Goal: Navigation & Orientation: Find specific page/section

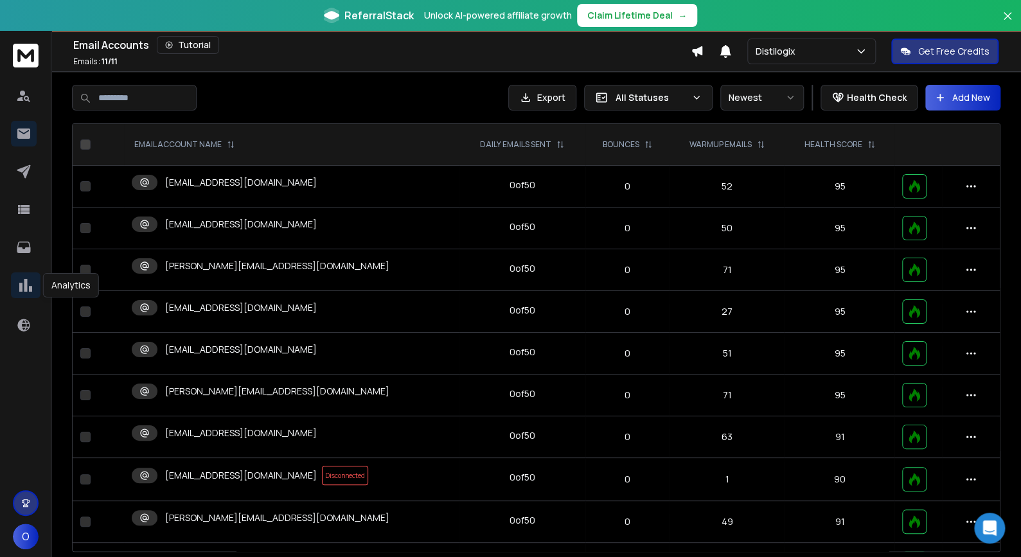
click at [26, 298] on link at bounding box center [26, 286] width 30 height 30
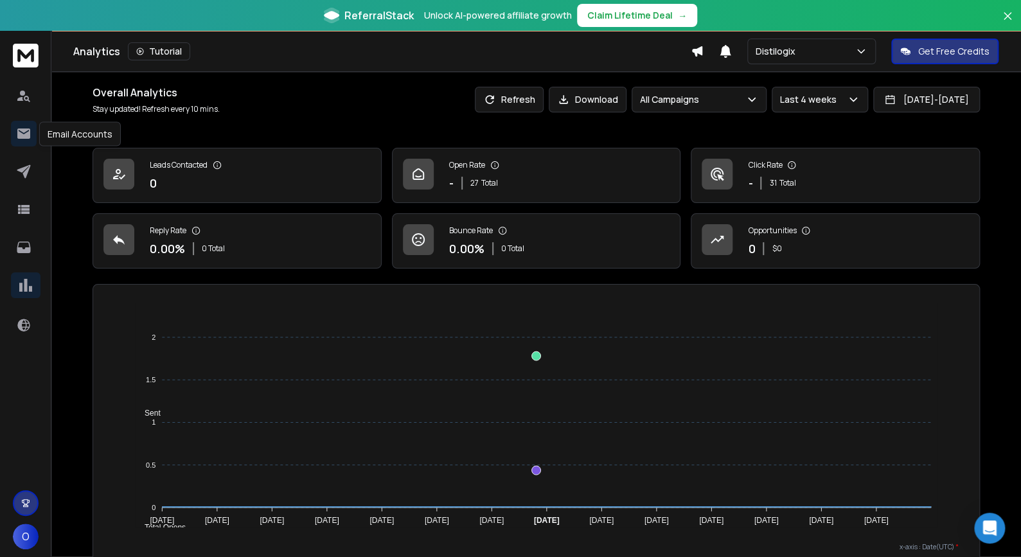
click at [19, 130] on icon at bounding box center [23, 133] width 15 height 15
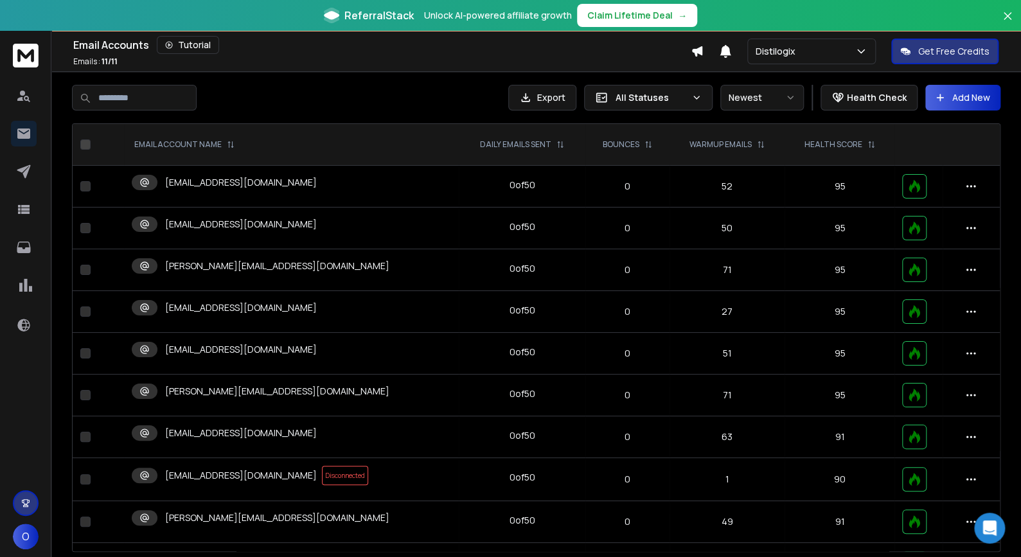
click at [28, 57] on icon at bounding box center [26, 56] width 26 height 24
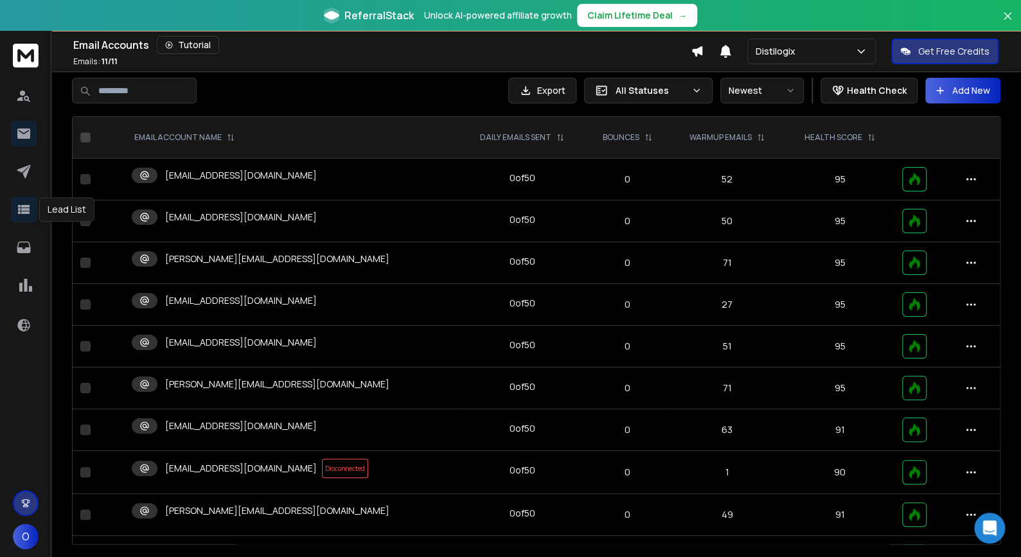
click at [17, 200] on link at bounding box center [24, 210] width 26 height 26
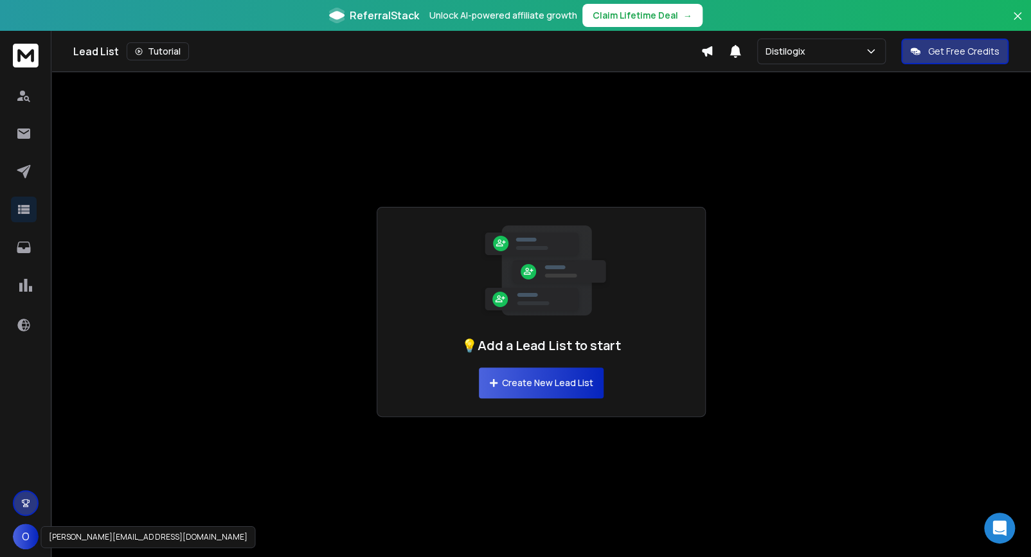
click at [27, 540] on span "O" at bounding box center [26, 537] width 26 height 26
click at [21, 123] on link at bounding box center [24, 134] width 26 height 26
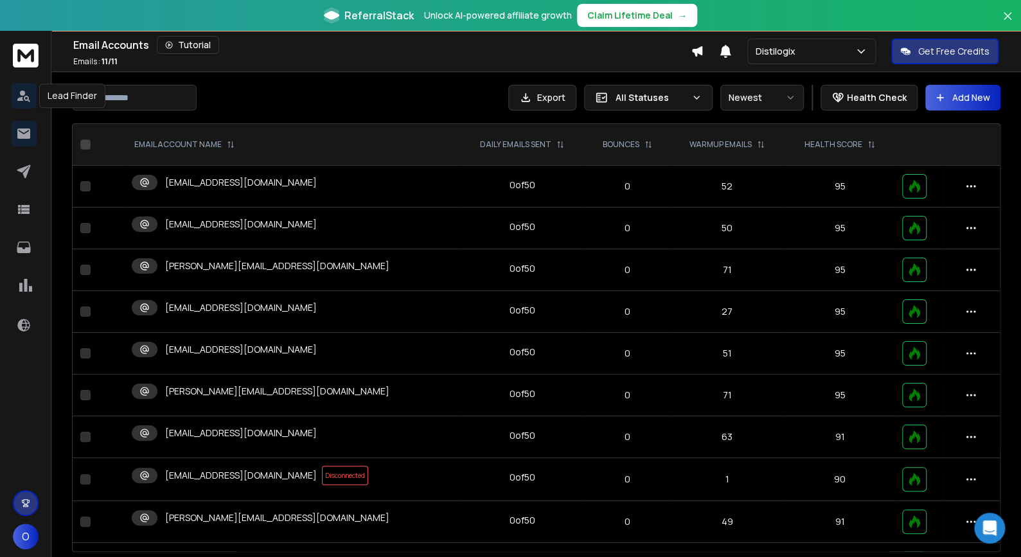
click at [17, 102] on icon at bounding box center [23, 95] width 15 height 15
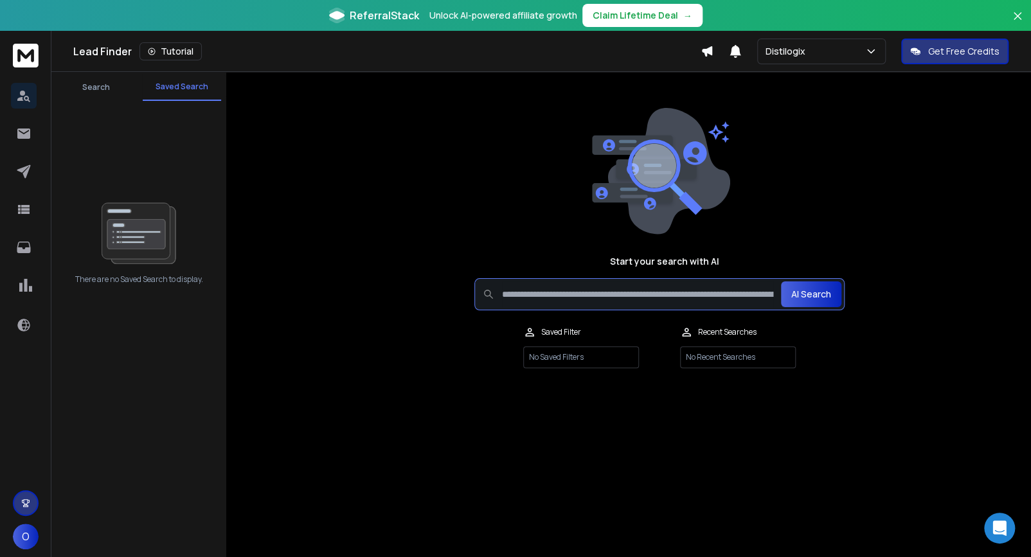
click at [184, 99] on button "Saved Search" at bounding box center [182, 87] width 78 height 27
click at [711, 51] on icon at bounding box center [707, 51] width 10 height 10
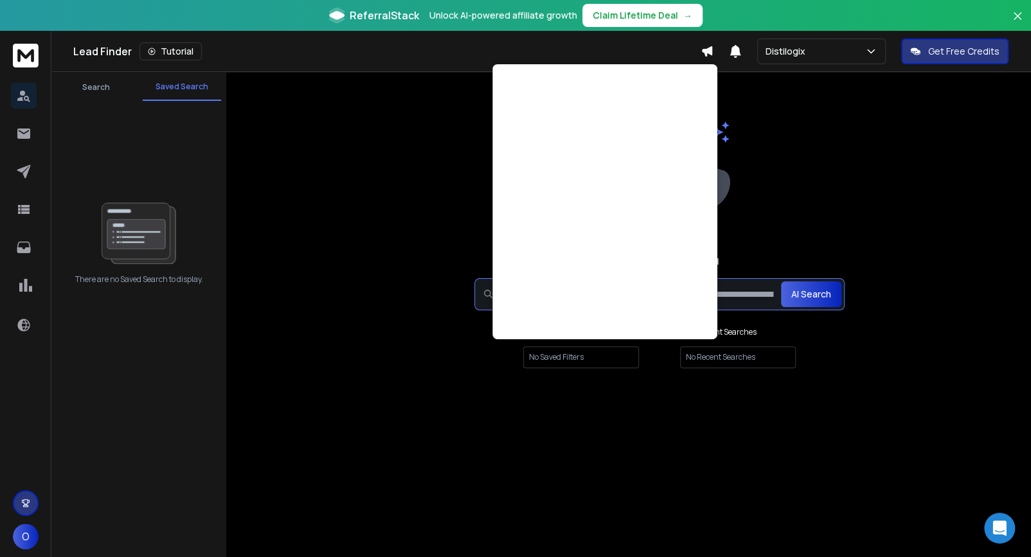
click at [856, 163] on div "Start your search with AI" at bounding box center [659, 177] width 825 height 181
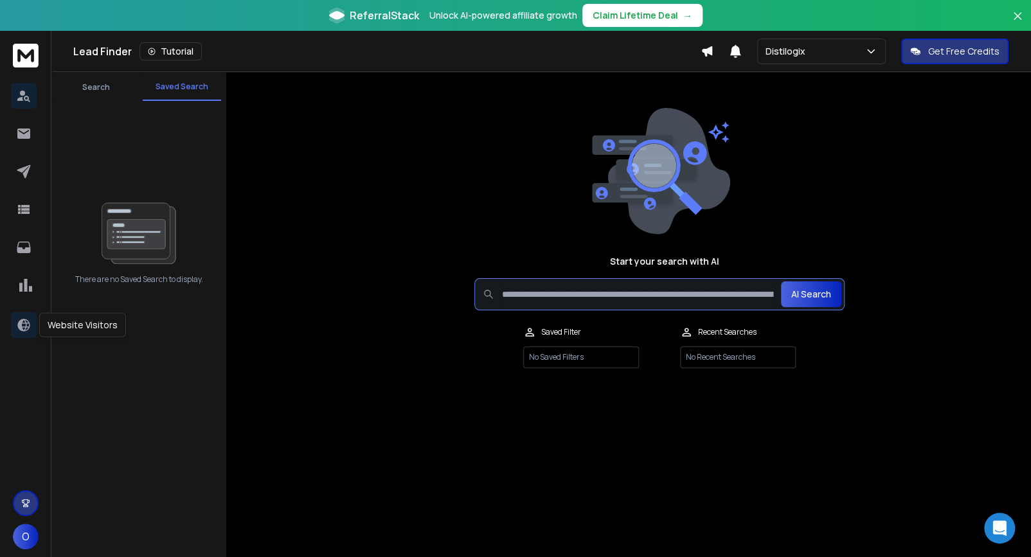
click at [14, 330] on link at bounding box center [24, 325] width 26 height 26
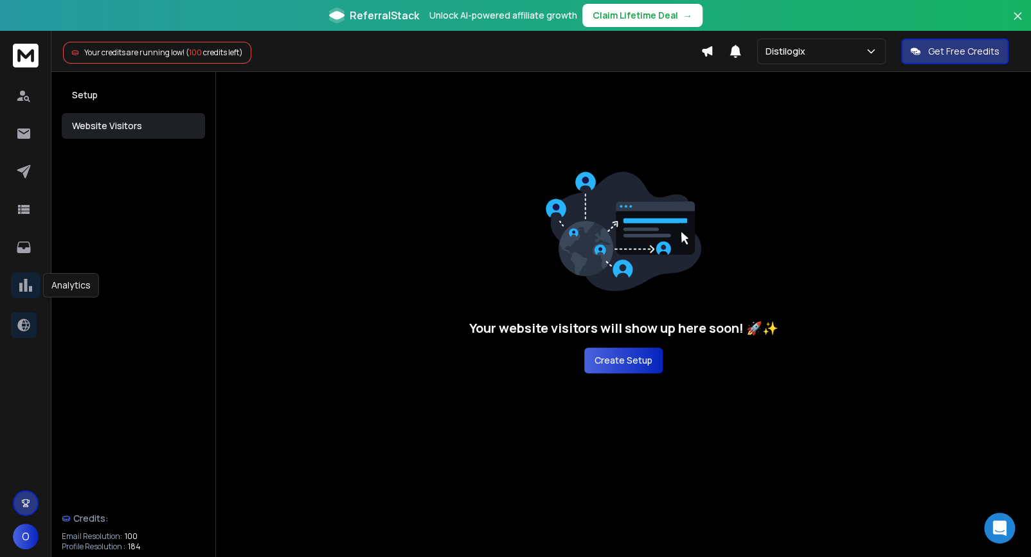
click at [19, 289] on icon at bounding box center [25, 285] width 13 height 13
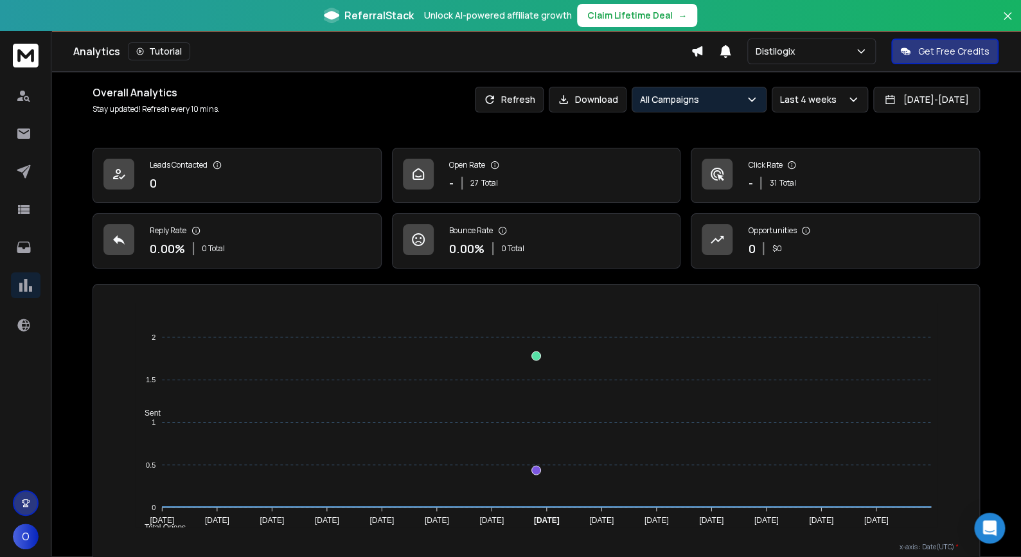
click at [695, 106] on button "All Campaigns" at bounding box center [699, 100] width 135 height 26
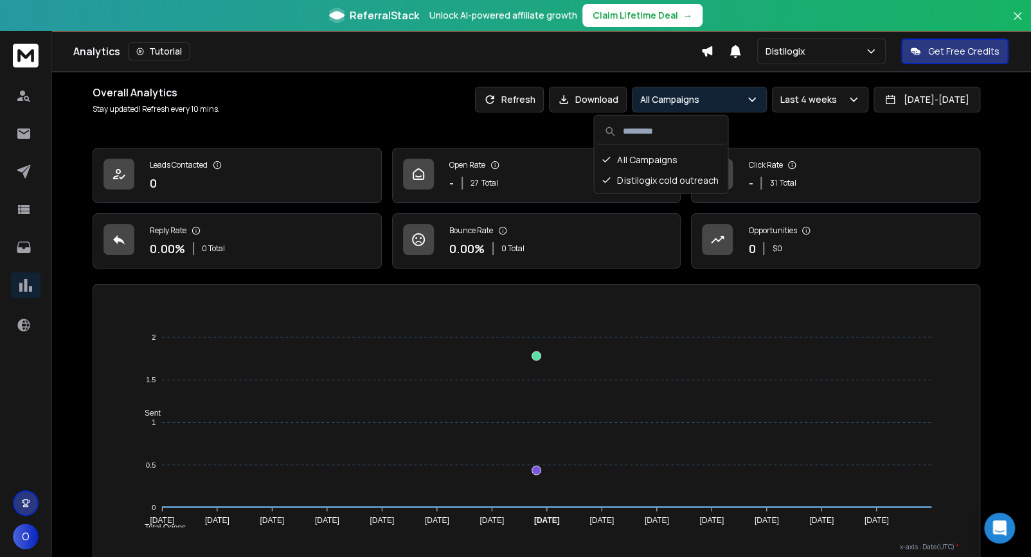
click at [695, 106] on button "All Campaigns" at bounding box center [699, 100] width 135 height 26
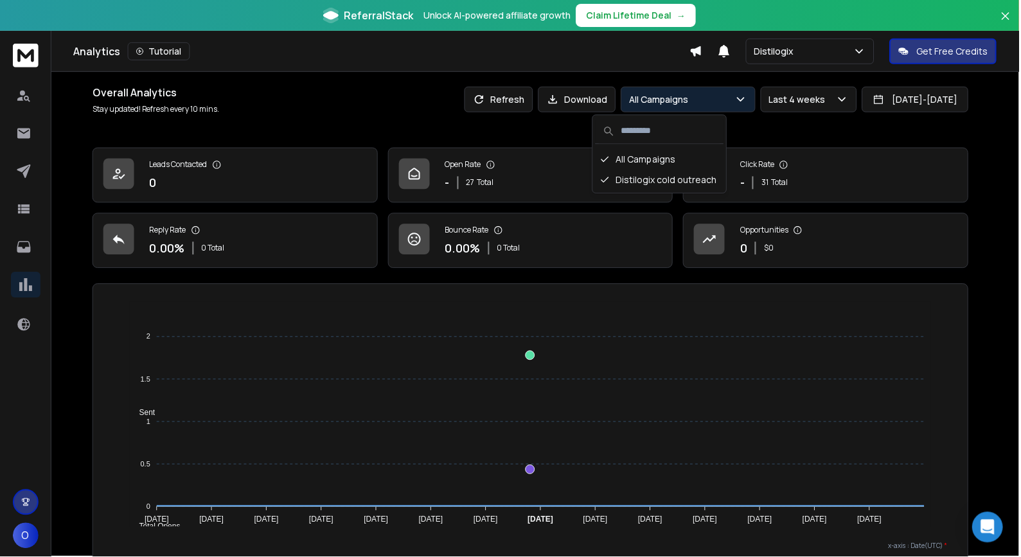
click at [695, 106] on button "All Campaigns" at bounding box center [689, 100] width 135 height 26
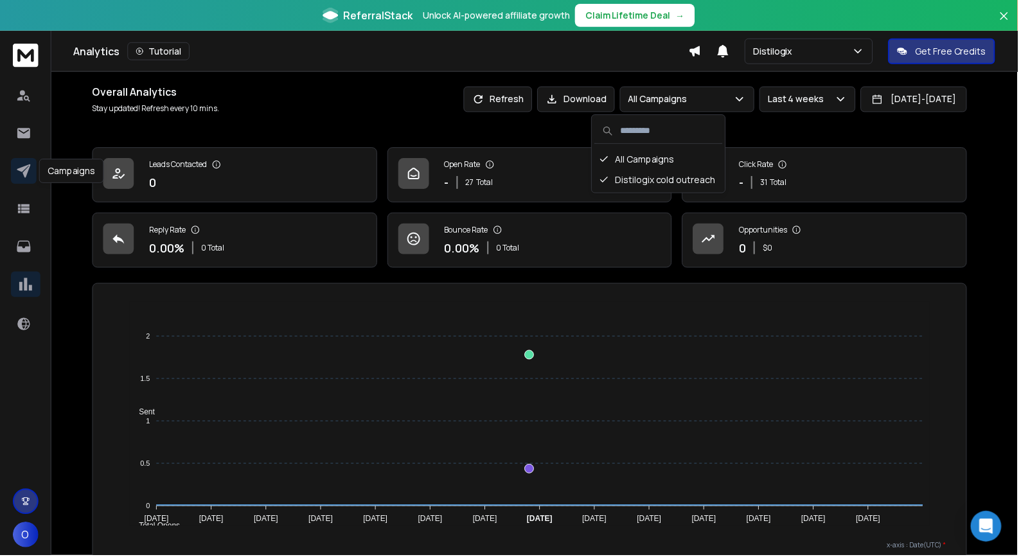
click at [14, 164] on link at bounding box center [24, 172] width 26 height 26
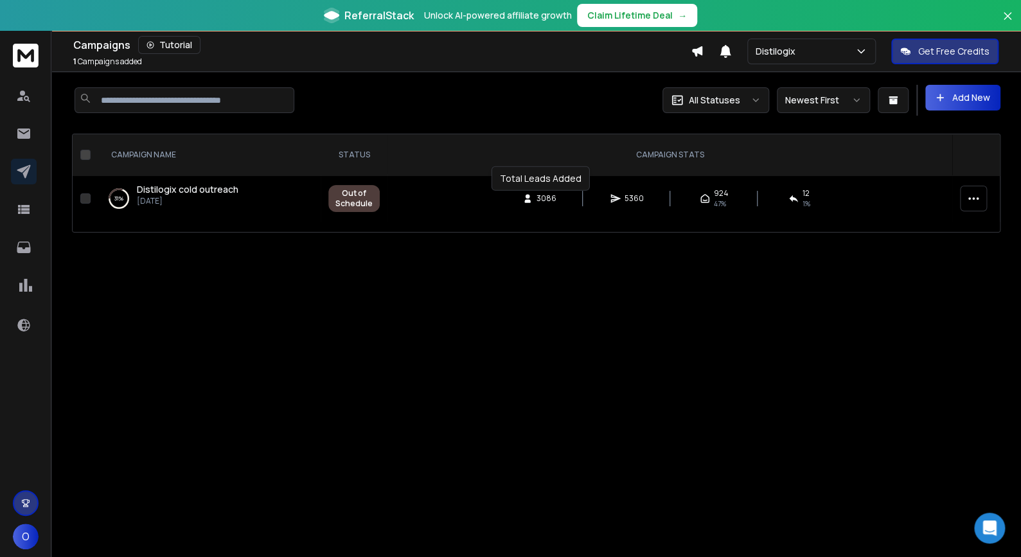
click at [538, 199] on span "3086" at bounding box center [547, 198] width 20 height 10
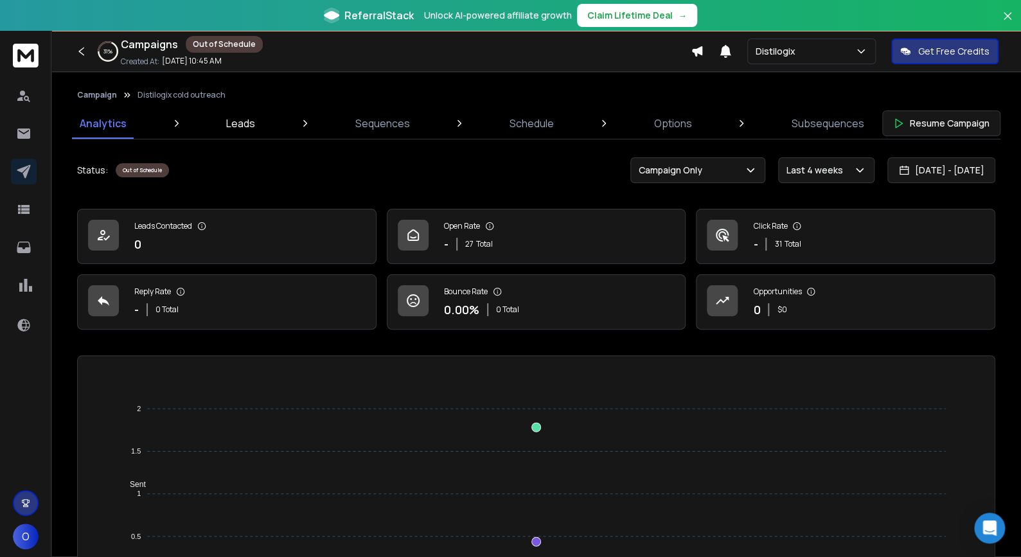
click at [249, 121] on p "Leads" at bounding box center [240, 123] width 29 height 15
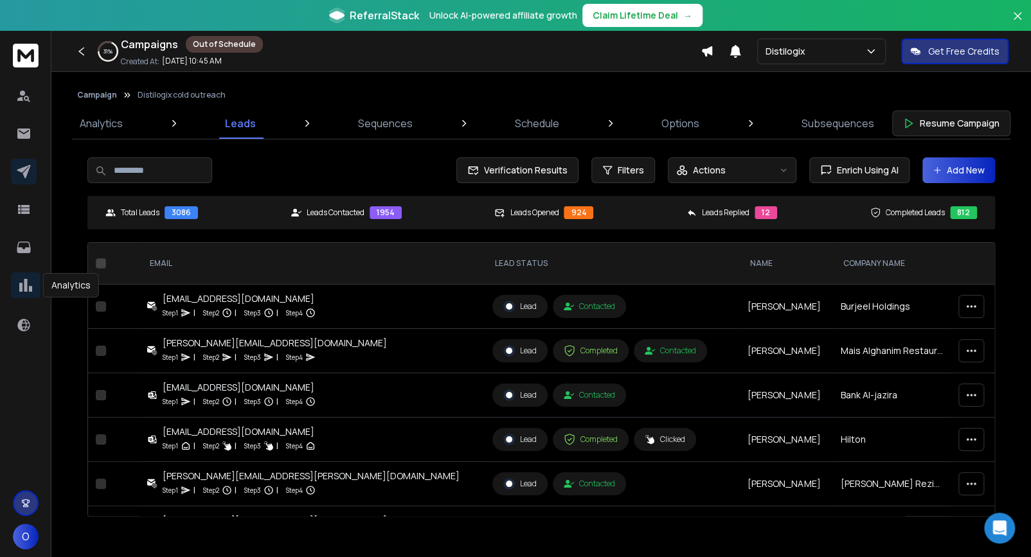
click at [28, 274] on link at bounding box center [26, 286] width 30 height 30
click at [20, 206] on icon at bounding box center [23, 209] width 15 height 15
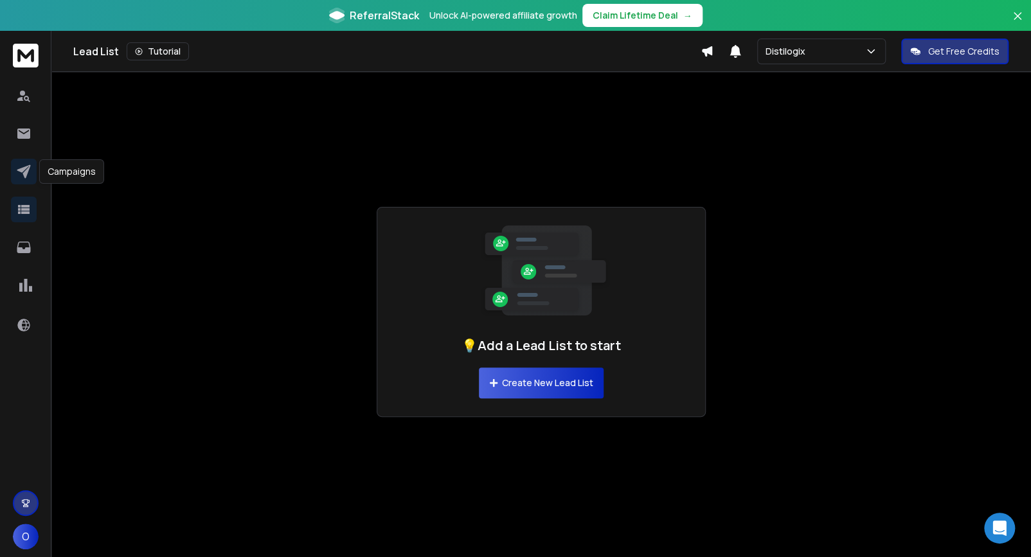
click at [31, 174] on link at bounding box center [24, 172] width 26 height 26
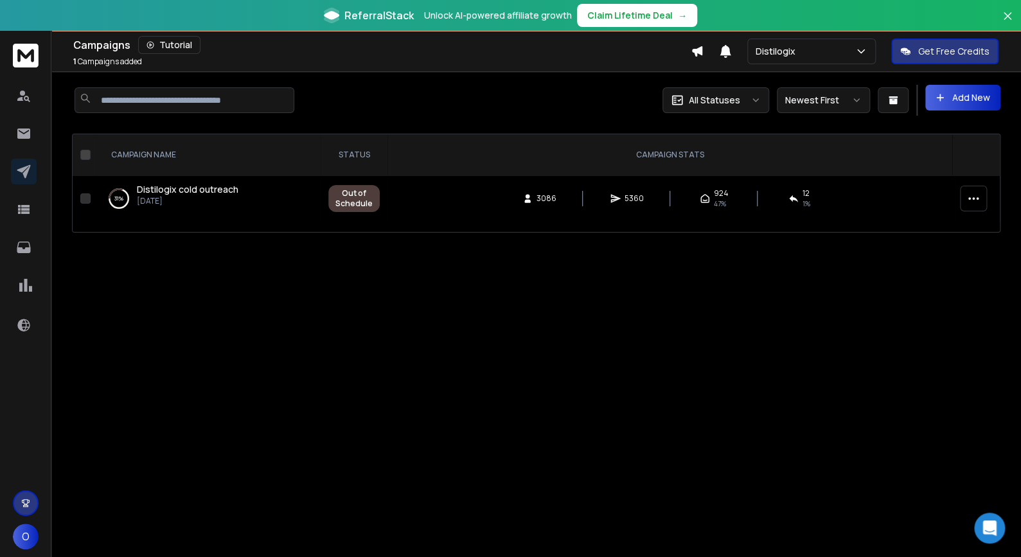
click at [968, 197] on icon "button" at bounding box center [973, 198] width 13 height 13
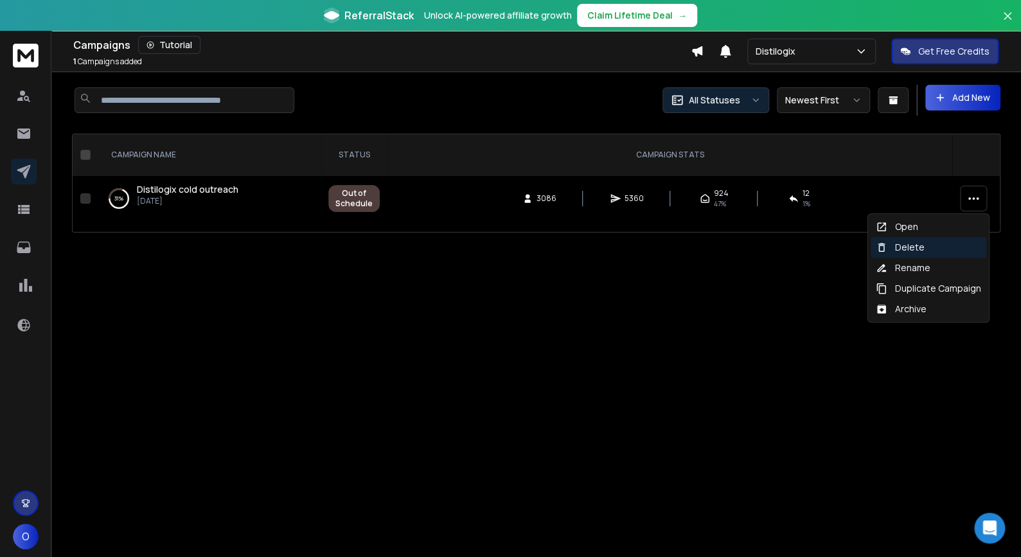
click at [761, 104] on icon "button" at bounding box center [756, 100] width 10 height 10
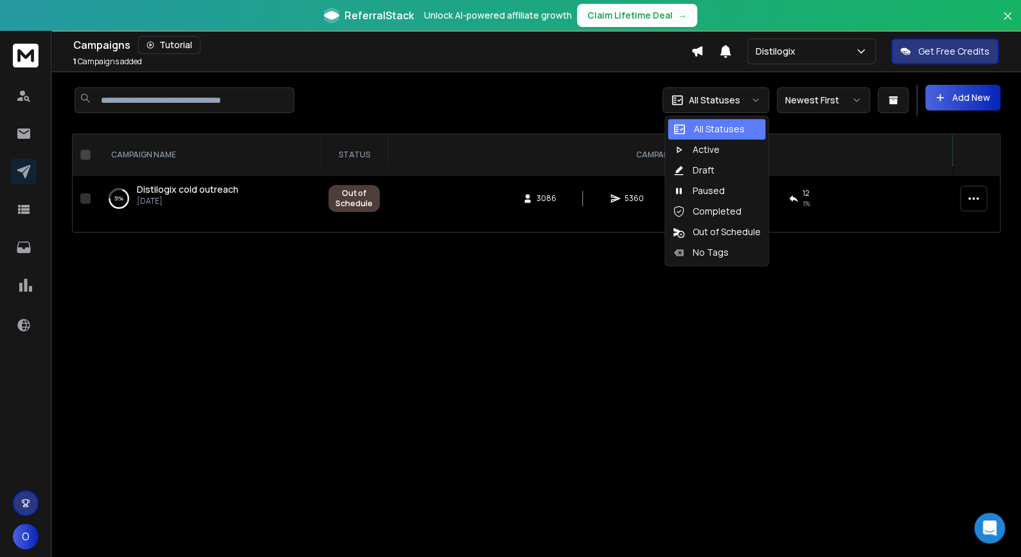
click at [812, 33] on div "Campaigns Tutorial 1 Campaigns added Distilogix Get Free Credits" at bounding box center [510, 51] width 1021 height 41
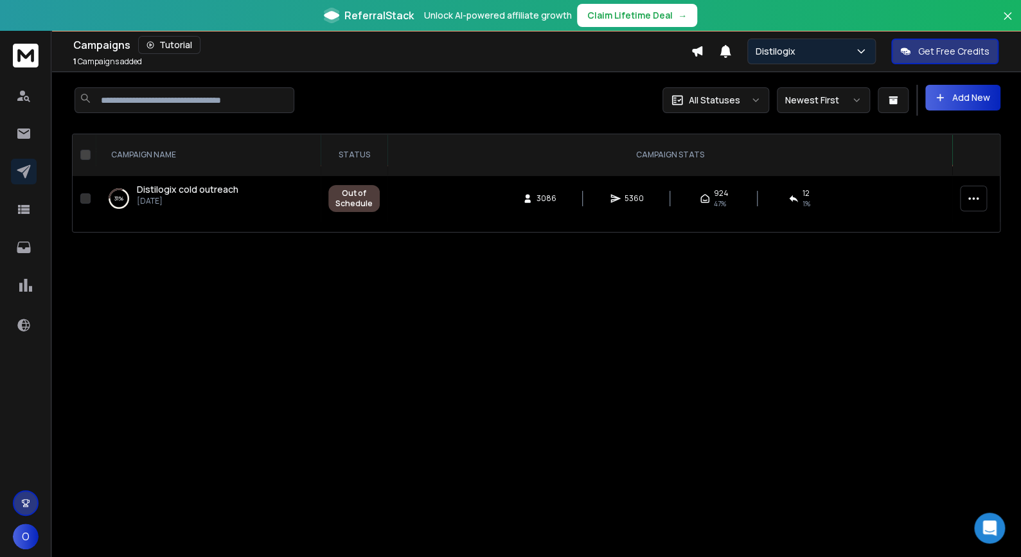
click at [812, 40] on button "Distilogix" at bounding box center [811, 52] width 129 height 26
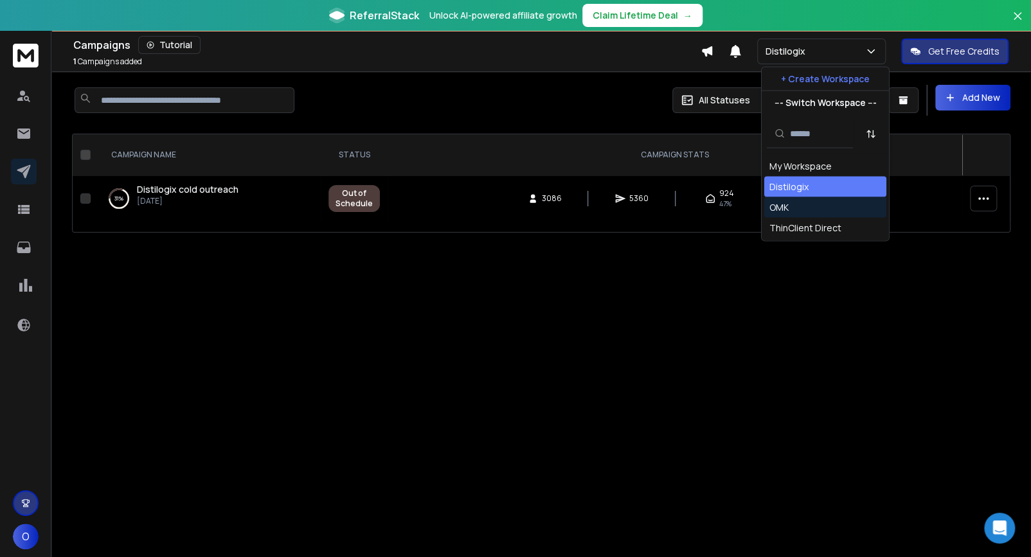
click at [797, 209] on div "OMK" at bounding box center [825, 207] width 122 height 21
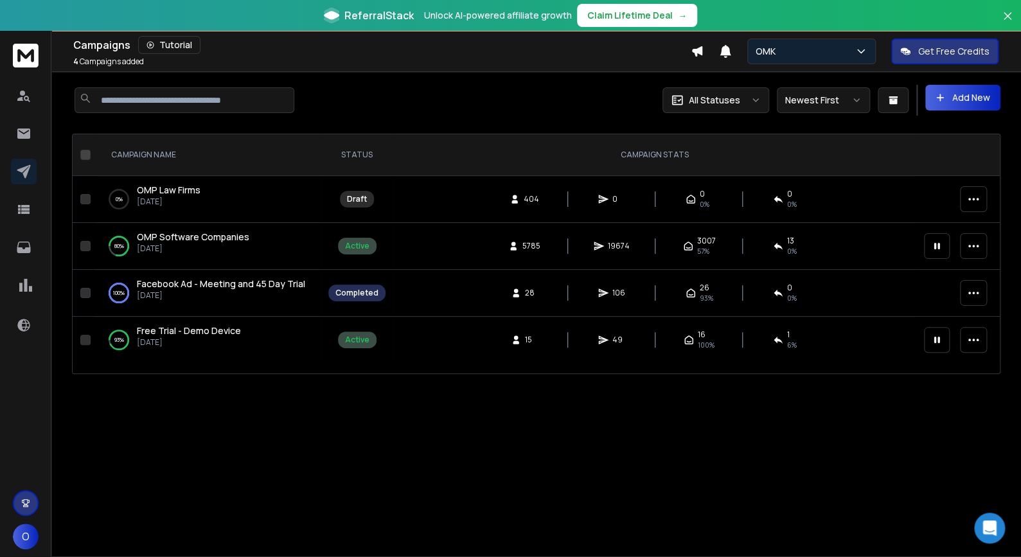
click at [857, 51] on div "OMK" at bounding box center [812, 51] width 112 height 13
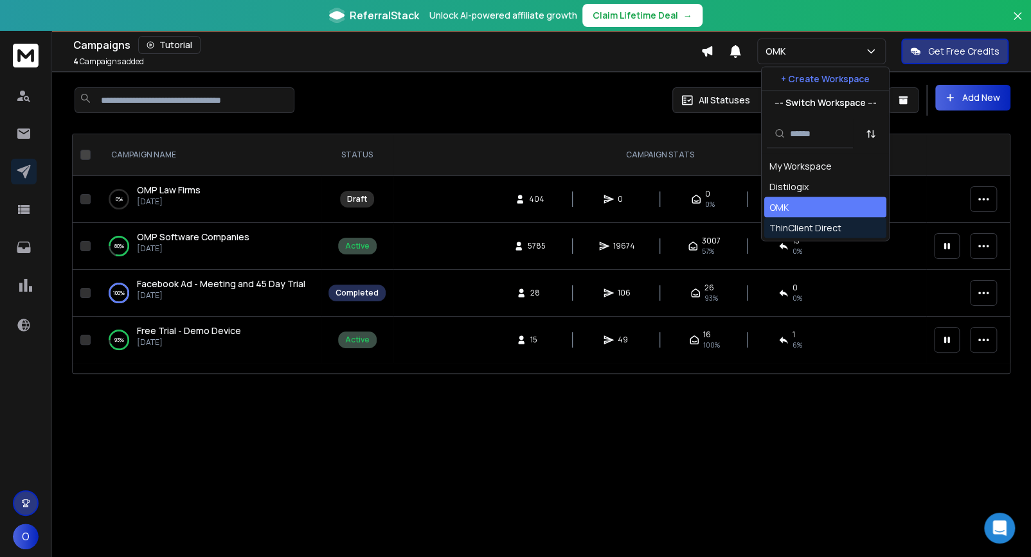
click at [812, 222] on div "ThinClient Direct" at bounding box center [805, 228] width 72 height 13
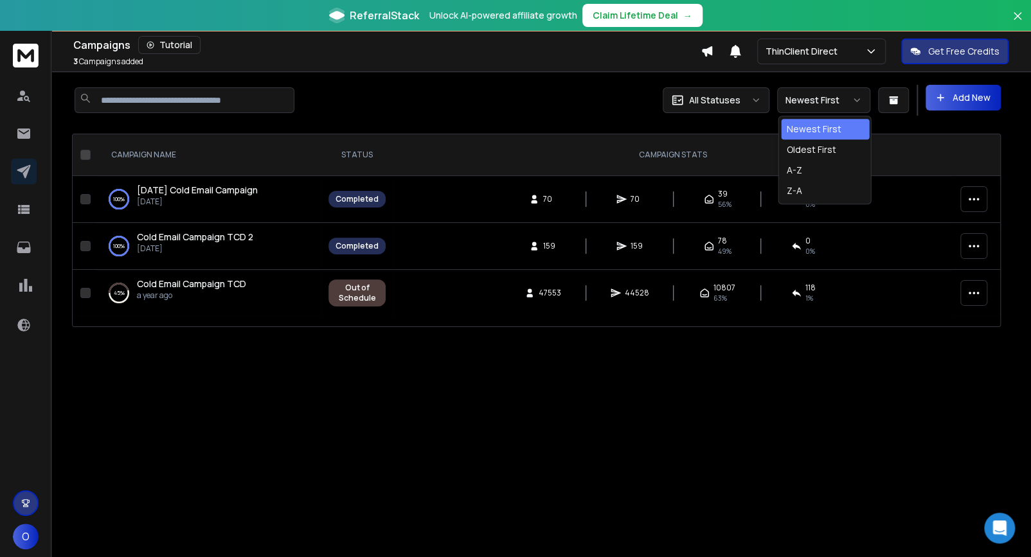
click at [847, 105] on button "Newest First" at bounding box center [823, 100] width 93 height 26
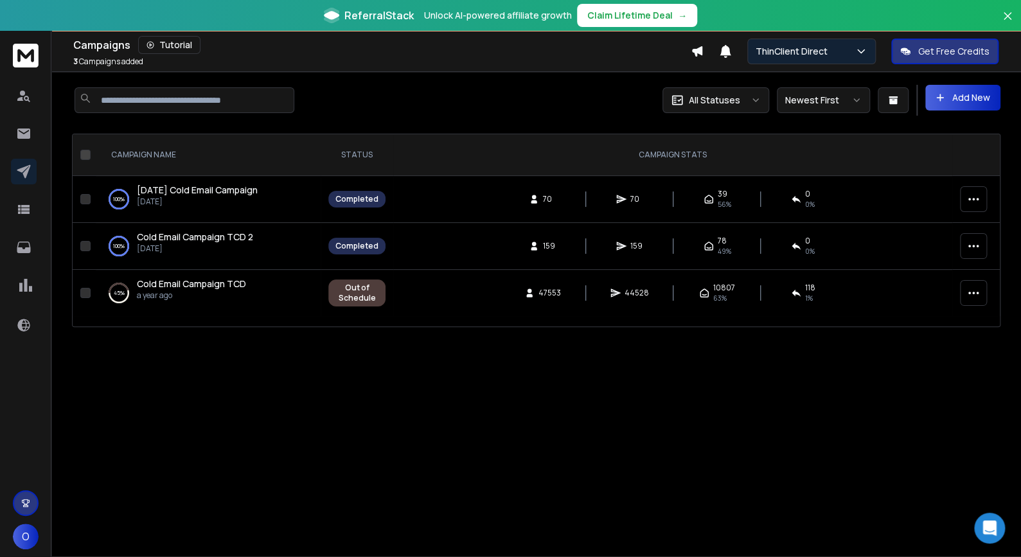
click at [849, 54] on div "ThinClient Direct" at bounding box center [812, 51] width 112 height 13
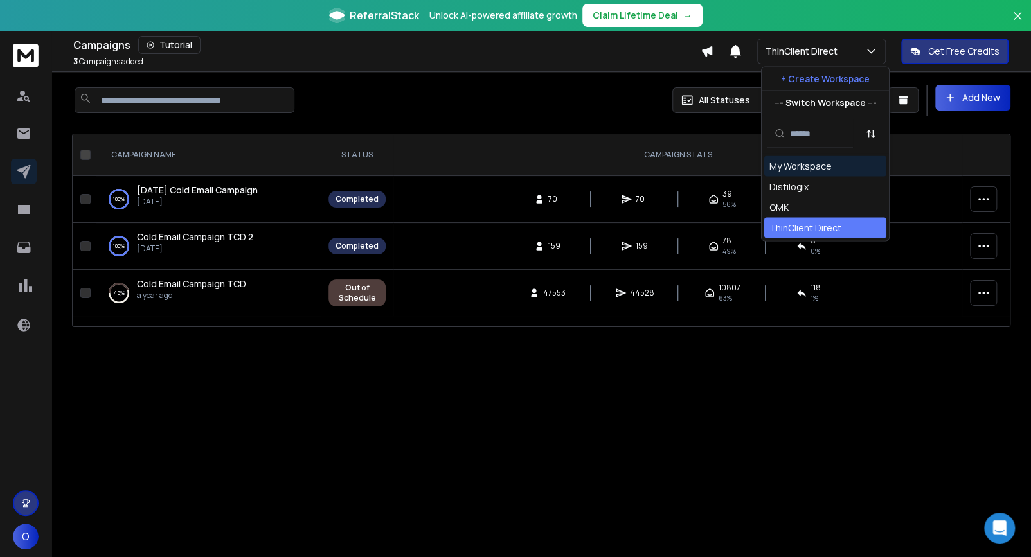
click at [806, 166] on div "My Workspace" at bounding box center [800, 166] width 62 height 13
